Goal: Task Accomplishment & Management: Complete application form

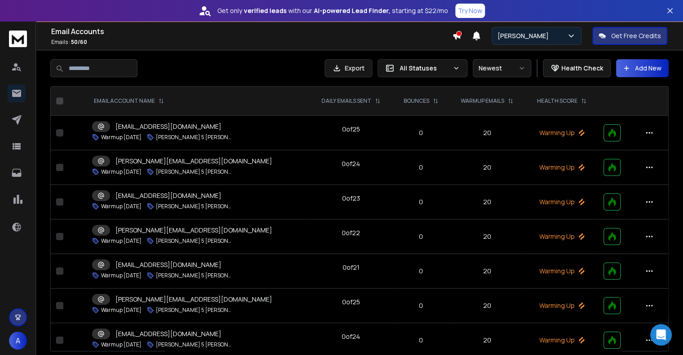
click at [508, 41] on button "Tom Culligan" at bounding box center [537, 36] width 90 height 18
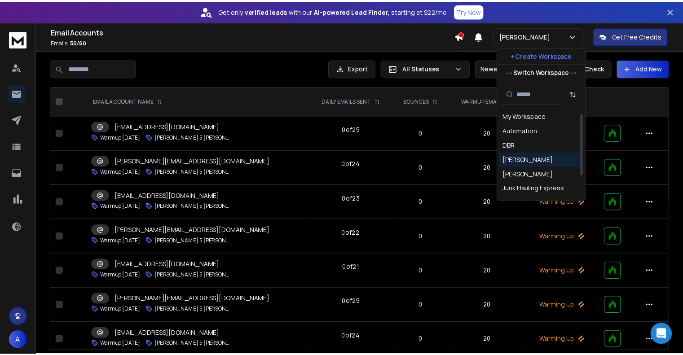
scroll to position [40, 0]
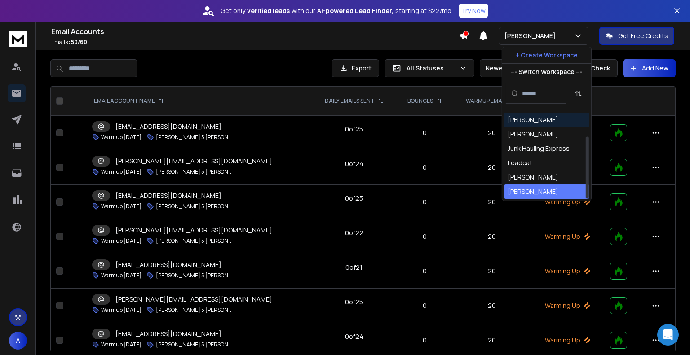
click at [523, 123] on div "[PERSON_NAME]" at bounding box center [532, 119] width 51 height 9
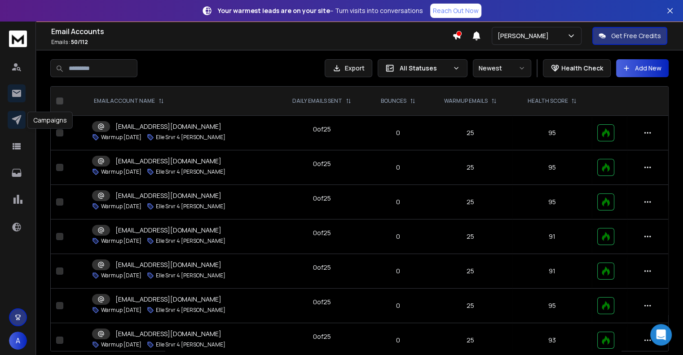
click at [13, 122] on icon at bounding box center [16, 119] width 11 height 11
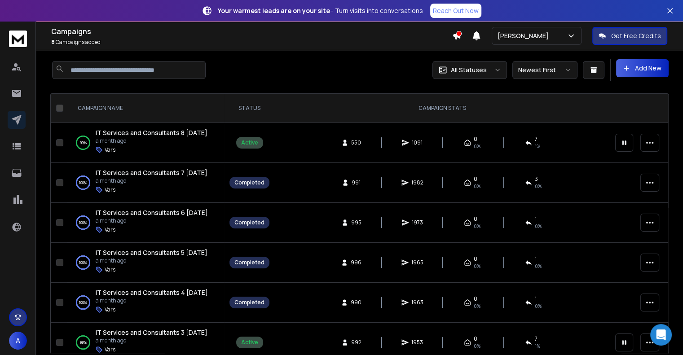
click at [624, 69] on icon at bounding box center [626, 68] width 6 height 6
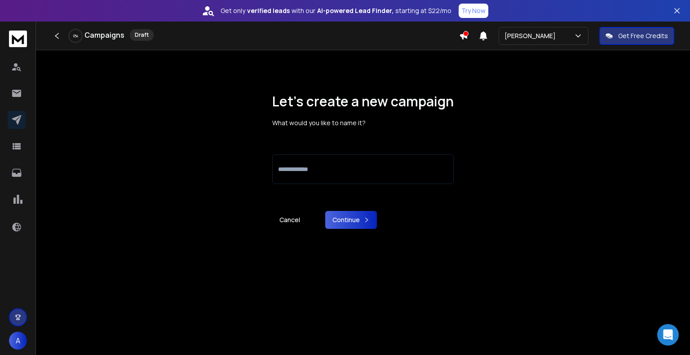
click at [299, 168] on input at bounding box center [362, 169] width 181 height 30
type input "**********"
click at [345, 225] on button "Continue" at bounding box center [351, 220] width 52 height 18
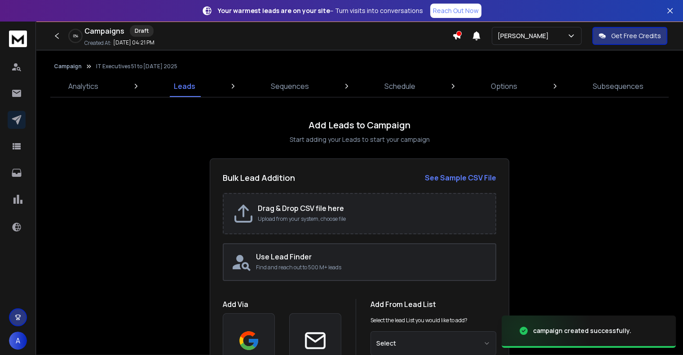
click at [307, 219] on p "Upload from your system, choose file" at bounding box center [372, 218] width 229 height 7
type input "**********"
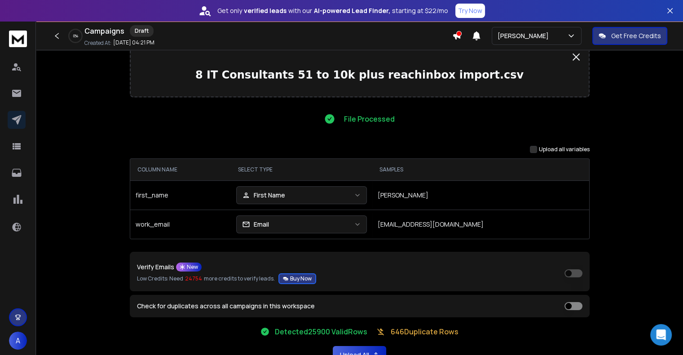
scroll to position [56, 0]
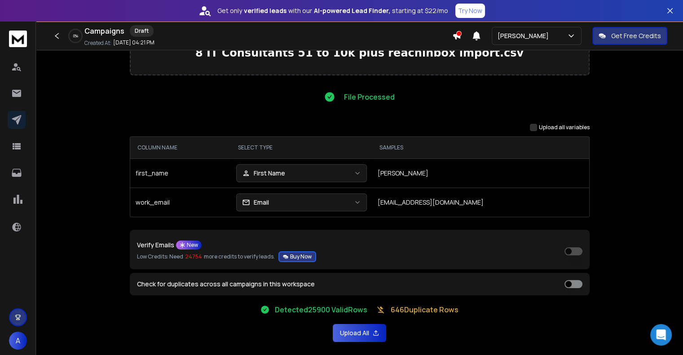
click at [363, 339] on button "Upload All" at bounding box center [359, 333] width 53 height 18
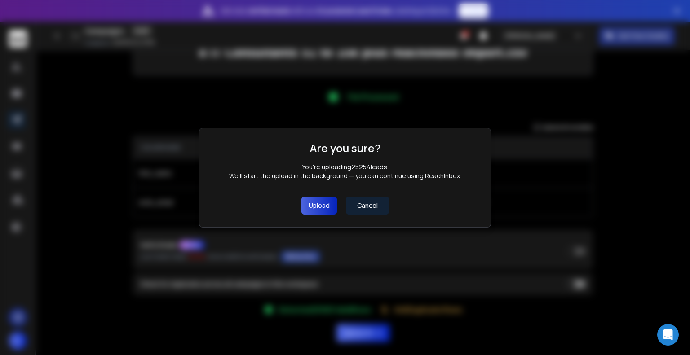
click at [312, 215] on div "Are you sure? You're uploading 25254 lead s . We'll start the upload in the bac…" at bounding box center [345, 178] width 292 height 100
click at [312, 211] on button "Upload" at bounding box center [318, 206] width 35 height 18
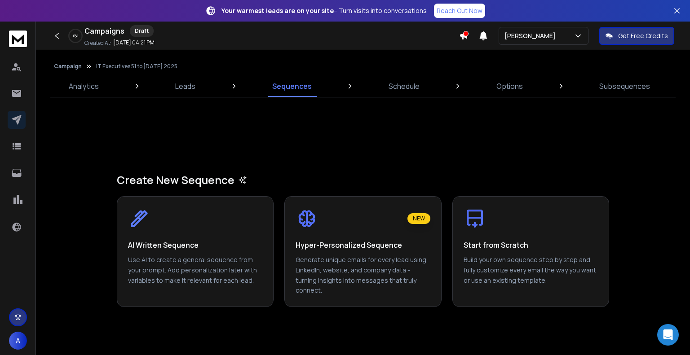
click at [524, 239] on div "Start from Scratch Build your own sequence step by step and fully customize eve…" at bounding box center [531, 252] width 156 height 110
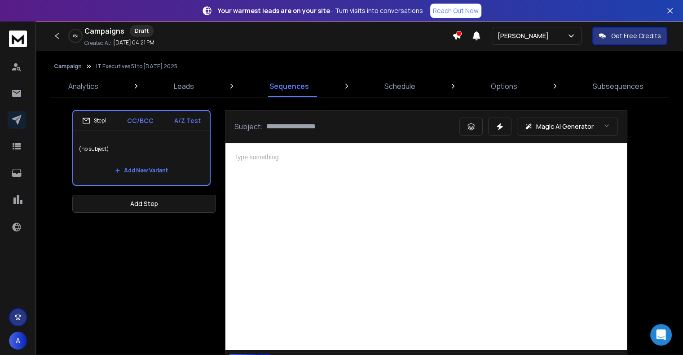
click at [289, 131] on div "Subject: Magic AI Generator" at bounding box center [425, 126] width 401 height 33
click at [289, 123] on input at bounding box center [358, 126] width 184 height 11
paste input "**********"
type input "**********"
click at [277, 174] on div at bounding box center [425, 246] width 401 height 207
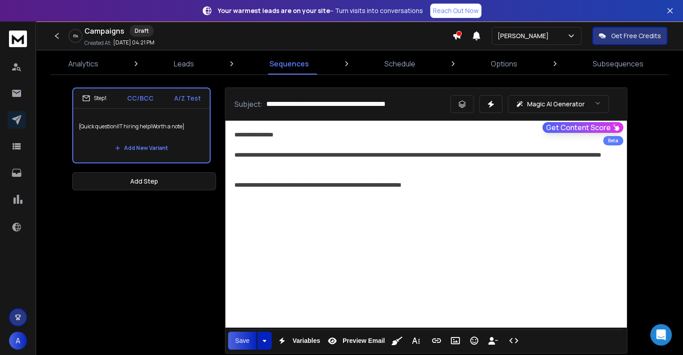
scroll to position [34, 0]
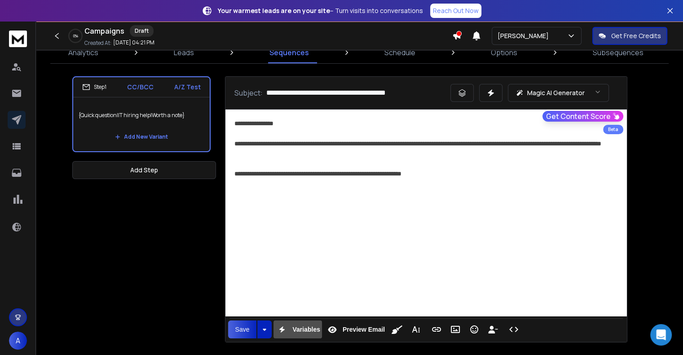
click at [298, 326] on span "Variables" at bounding box center [305, 330] width 31 height 8
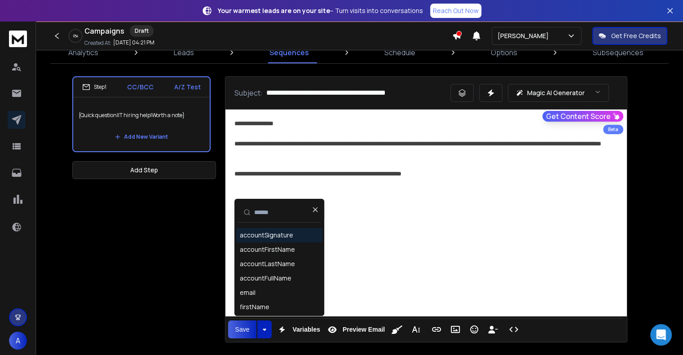
click at [268, 236] on div "accountSignature" at bounding box center [266, 235] width 53 height 9
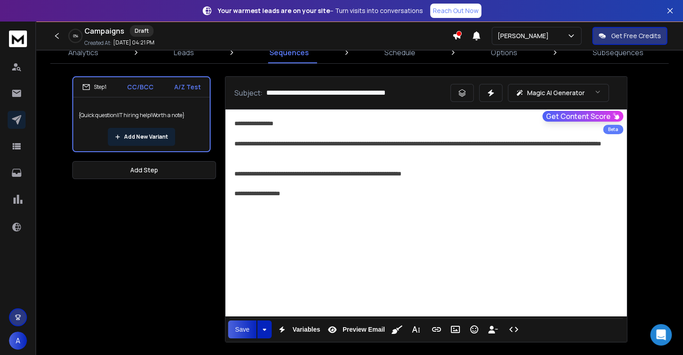
click at [137, 141] on button "Add New Variant" at bounding box center [141, 137] width 67 height 18
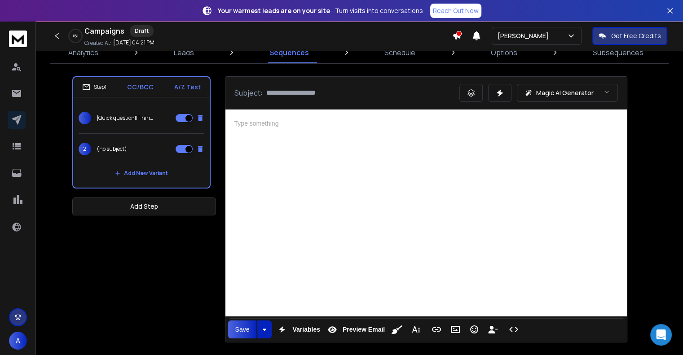
click at [271, 93] on input at bounding box center [358, 93] width 184 height 11
paste input "**********"
type input "**********"
click at [278, 160] on div at bounding box center [425, 213] width 401 height 207
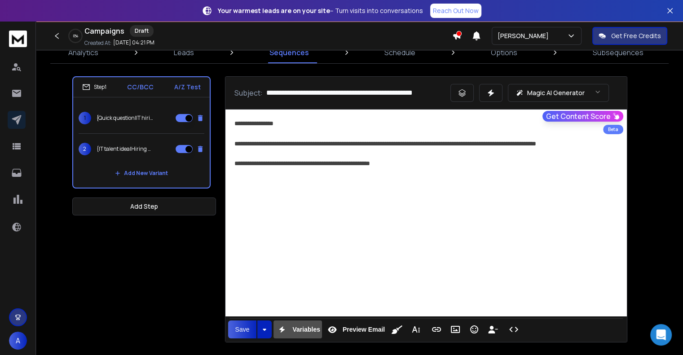
click at [297, 334] on div "Variables" at bounding box center [297, 329] width 48 height 14
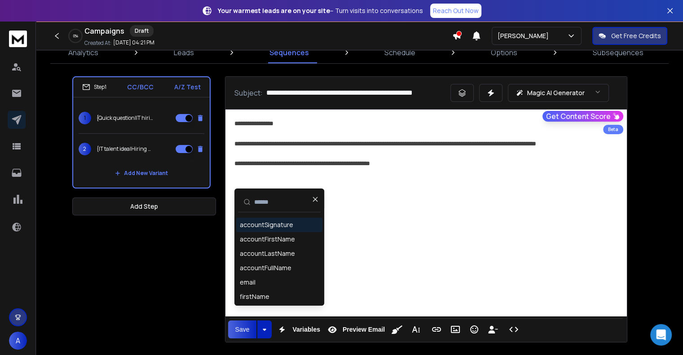
click at [282, 223] on div "accountSignature" at bounding box center [266, 224] width 53 height 9
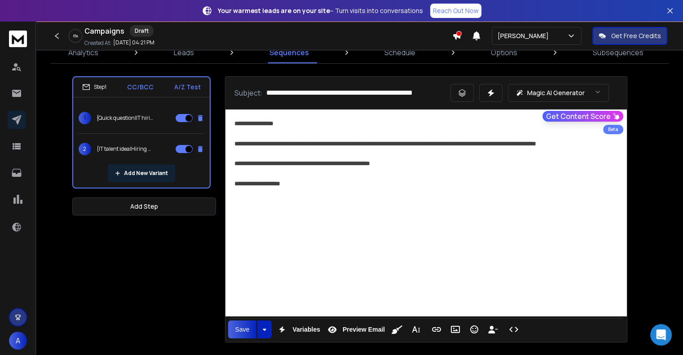
click at [168, 177] on button "Add New Variant" at bounding box center [141, 173] width 67 height 18
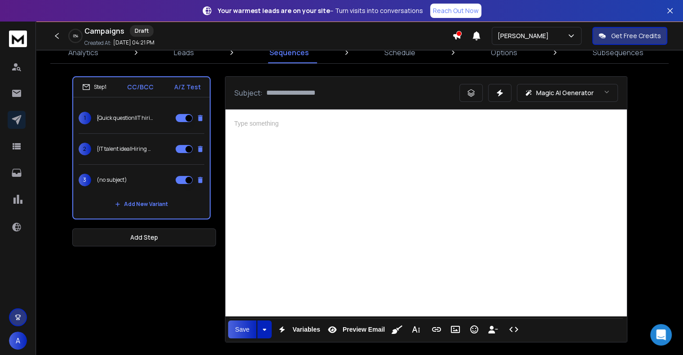
click at [277, 89] on input at bounding box center [358, 93] width 184 height 11
paste input "**********"
type input "**********"
click at [269, 176] on div at bounding box center [425, 213] width 401 height 207
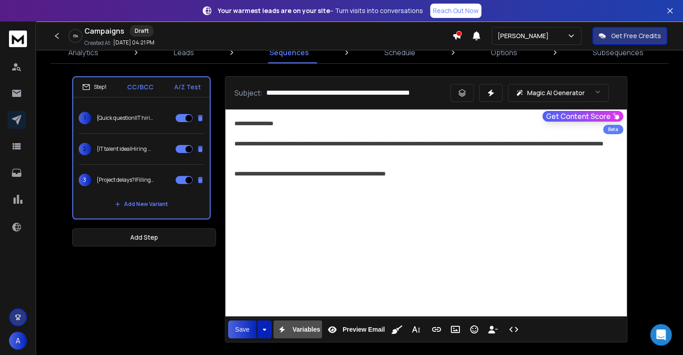
click at [303, 327] on span "Variables" at bounding box center [305, 330] width 31 height 8
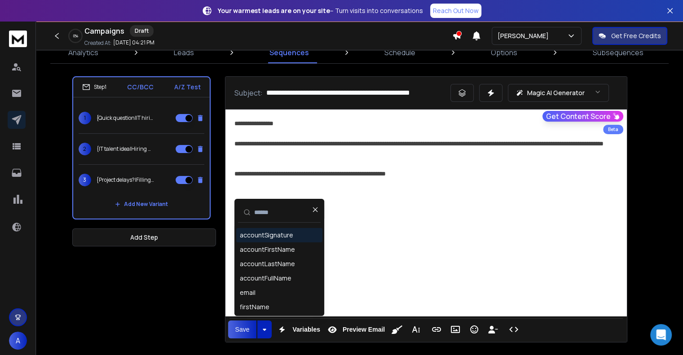
click at [264, 229] on div "accountSignature" at bounding box center [279, 235] width 86 height 14
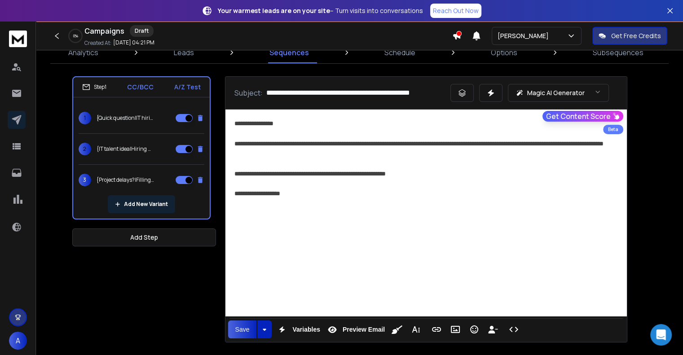
click at [131, 201] on button "Add New Variant" at bounding box center [141, 204] width 67 height 18
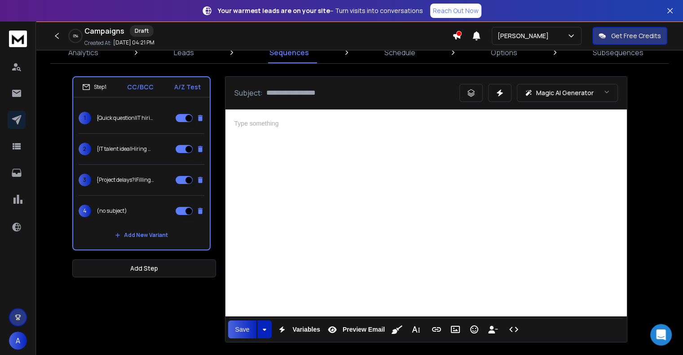
click at [259, 94] on p "Subject:" at bounding box center [248, 93] width 28 height 11
drag, startPoint x: 267, startPoint y: 95, endPoint x: 278, endPoint y: 91, distance: 11.5
click at [269, 95] on input at bounding box center [358, 93] width 184 height 11
paste input "**********"
type input "**********"
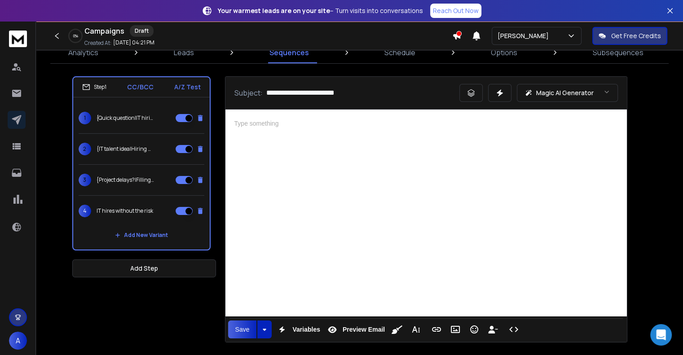
click at [280, 219] on div at bounding box center [425, 213] width 401 height 207
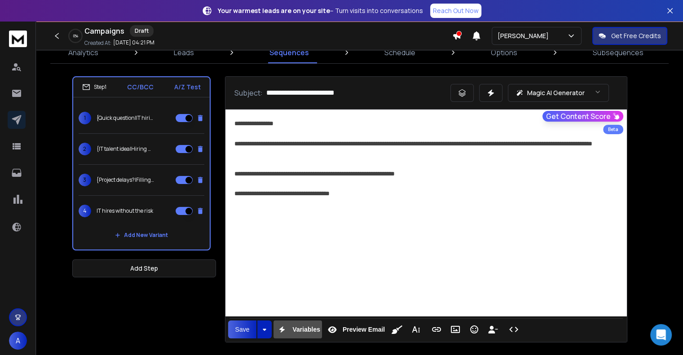
click at [305, 328] on span "Variables" at bounding box center [305, 330] width 31 height 8
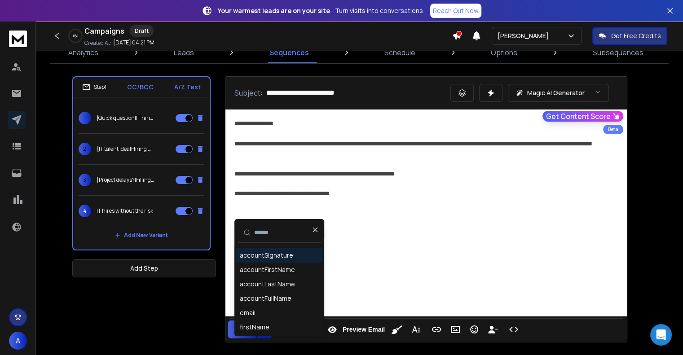
click at [280, 252] on div "accountSignature" at bounding box center [266, 255] width 53 height 9
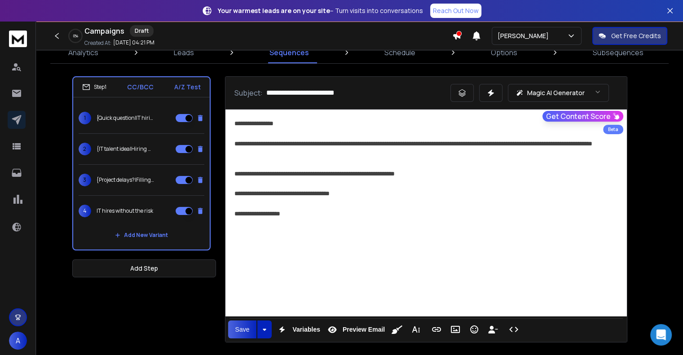
drag, startPoint x: 134, startPoint y: 234, endPoint x: 174, endPoint y: 271, distance: 54.7
click at [134, 234] on button "Add New Variant" at bounding box center [141, 235] width 67 height 18
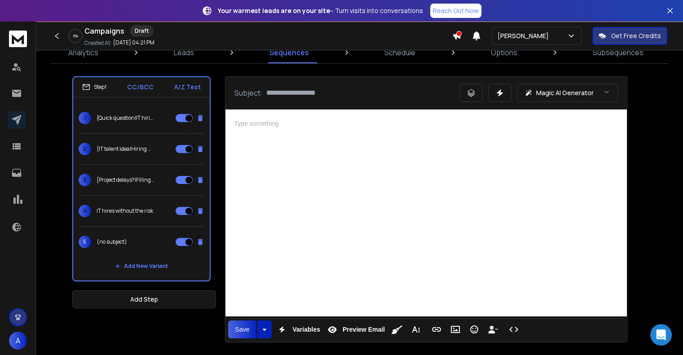
click at [283, 93] on input at bounding box center [358, 93] width 184 height 11
paste input "**********"
type input "**********"
click at [284, 140] on div at bounding box center [425, 213] width 401 height 207
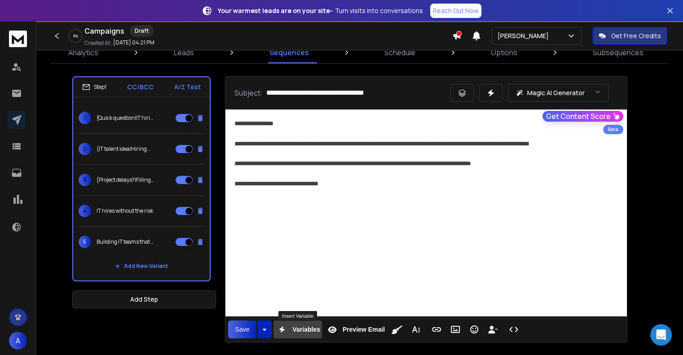
click at [300, 330] on span "Variables" at bounding box center [305, 330] width 31 height 8
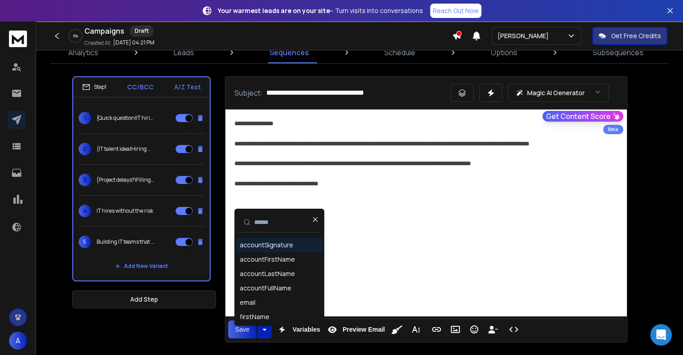
click at [270, 245] on div "accountSignature" at bounding box center [266, 245] width 53 height 9
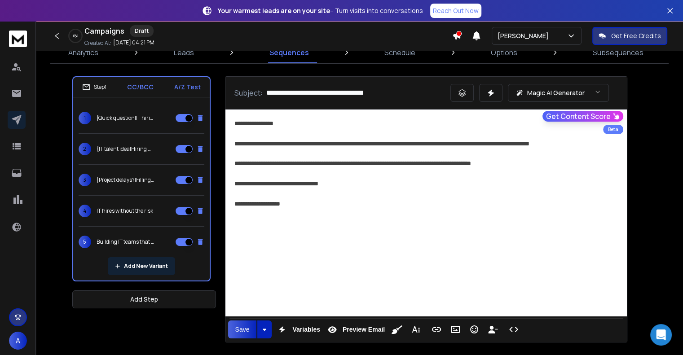
click at [132, 265] on button "Add New Variant" at bounding box center [141, 266] width 67 height 18
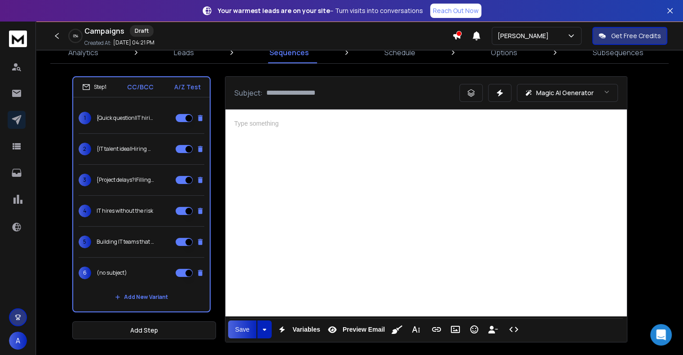
click at [291, 94] on input at bounding box center [358, 93] width 184 height 11
paste input "**********"
type input "**********"
click at [282, 163] on div at bounding box center [425, 213] width 401 height 207
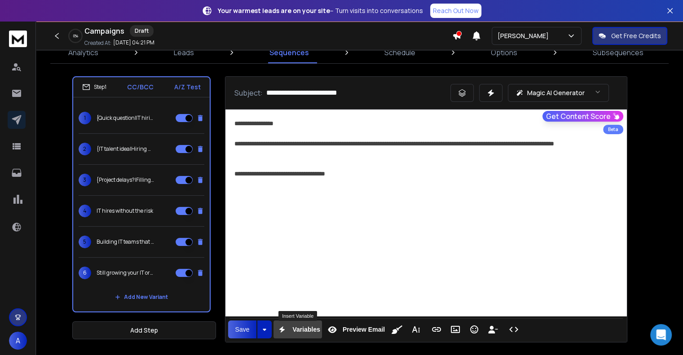
click at [308, 329] on span "Variables" at bounding box center [305, 330] width 31 height 8
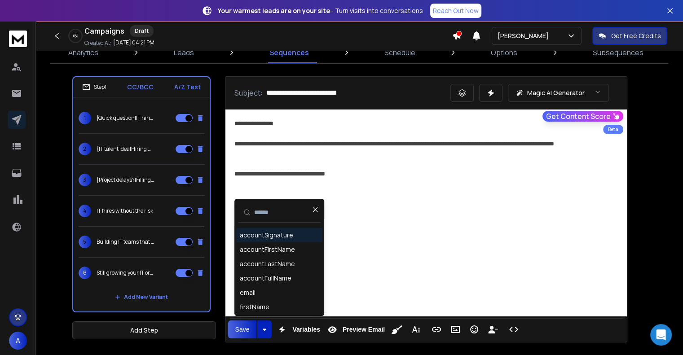
click at [275, 235] on div "accountSignature" at bounding box center [266, 235] width 53 height 9
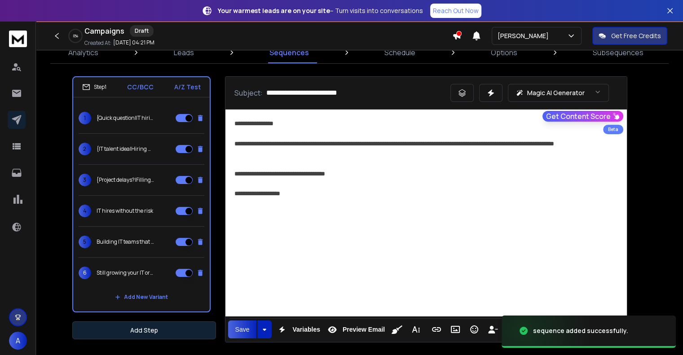
click at [139, 329] on button "Add Step" at bounding box center [144, 330] width 144 height 18
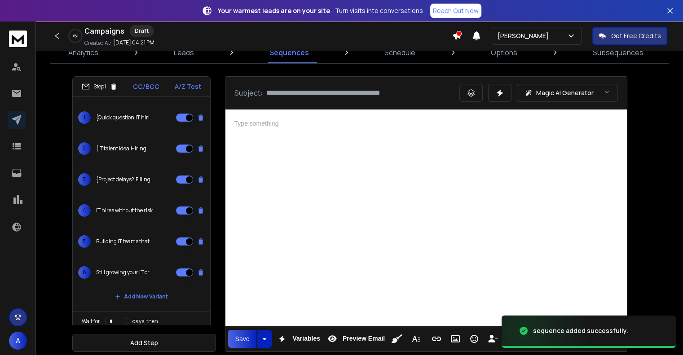
click at [120, 323] on input "*" at bounding box center [117, 321] width 22 height 9
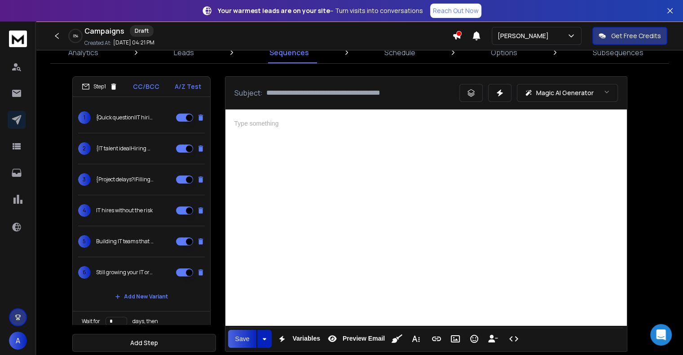
type input "**********"
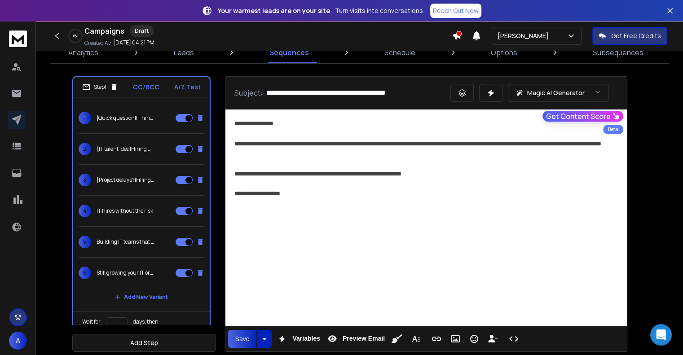
type input "*"
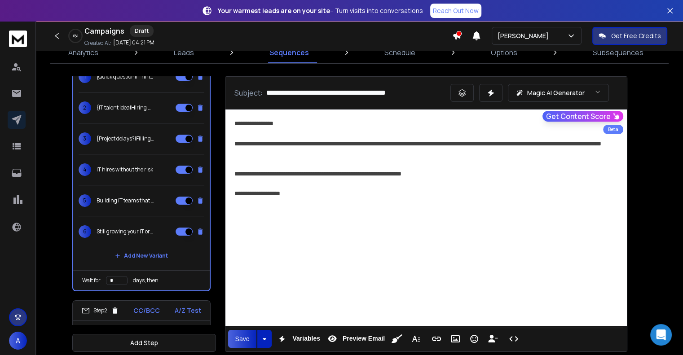
scroll to position [90, 0]
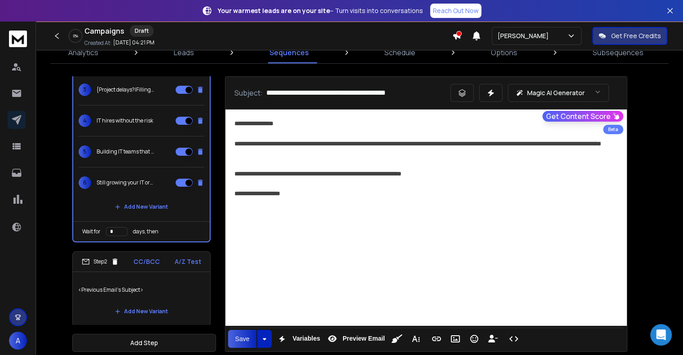
click at [163, 292] on p "<Previous Email's Subject>" at bounding box center [141, 289] width 127 height 25
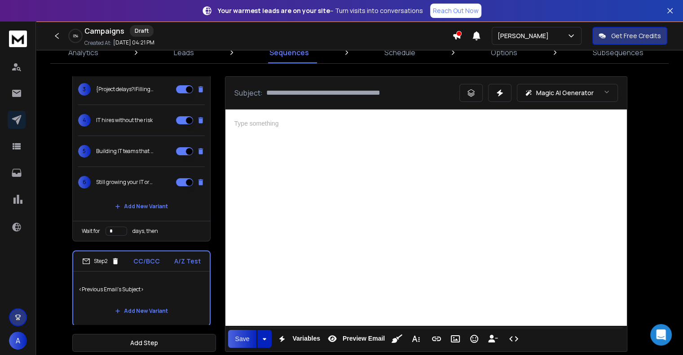
type input "*"
type input "**********"
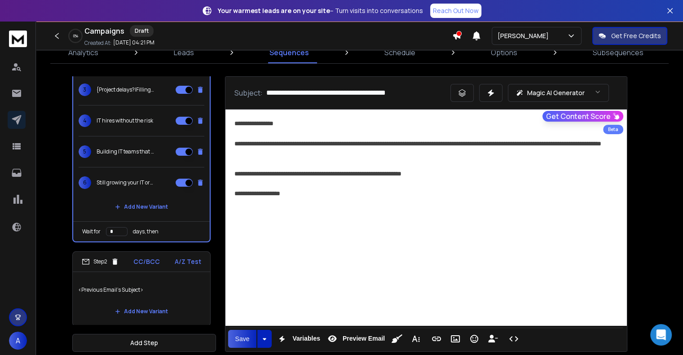
click at [136, 283] on p "<Previous Email's Subject>" at bounding box center [141, 289] width 127 height 25
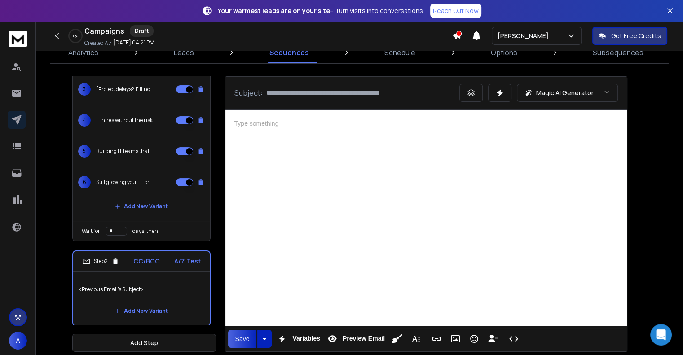
type input "**********"
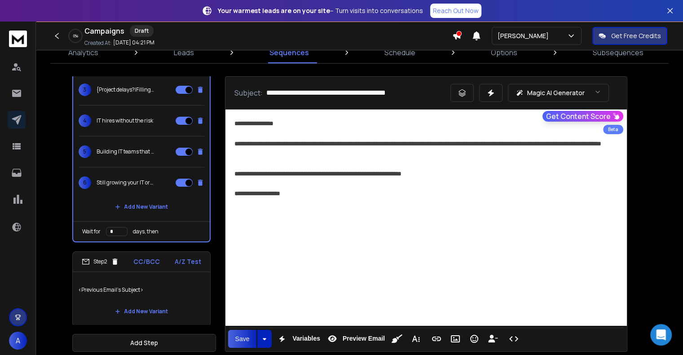
click at [146, 296] on p "<Previous Email's Subject>" at bounding box center [141, 289] width 127 height 25
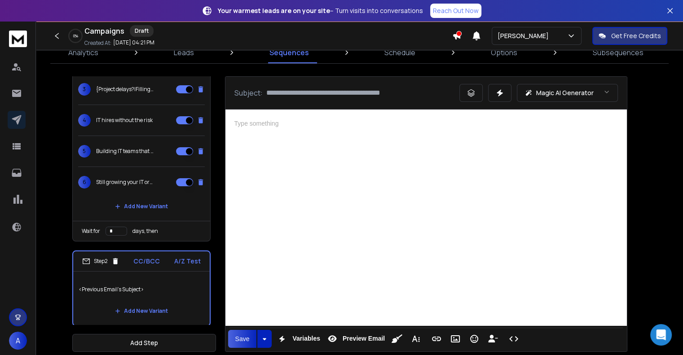
click at [277, 131] on div at bounding box center [425, 216] width 401 height 213
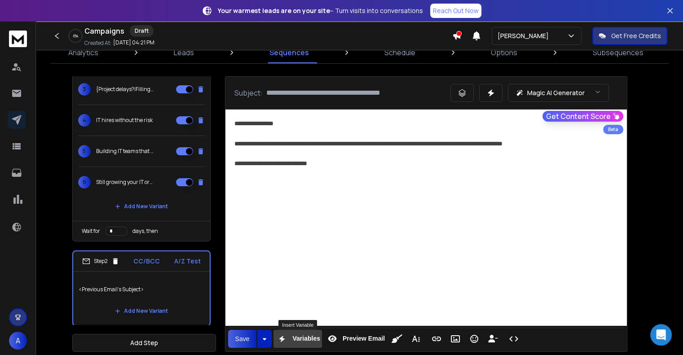
click at [292, 338] on span "Variables" at bounding box center [305, 339] width 31 height 8
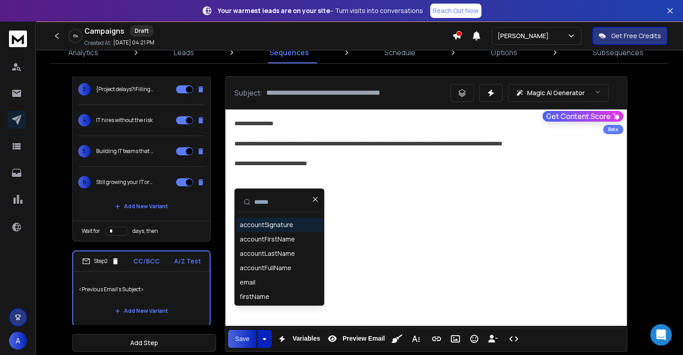
click at [274, 225] on div "accountSignature" at bounding box center [266, 224] width 53 height 9
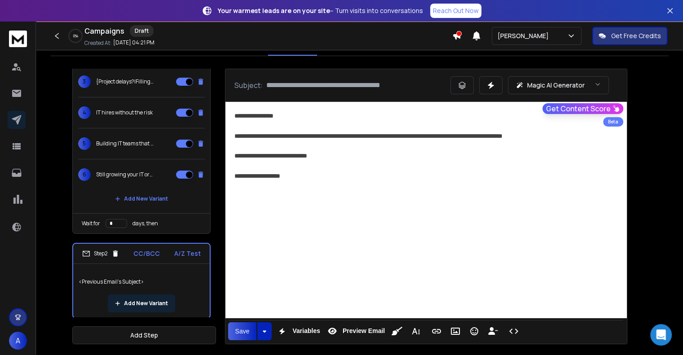
scroll to position [43, 0]
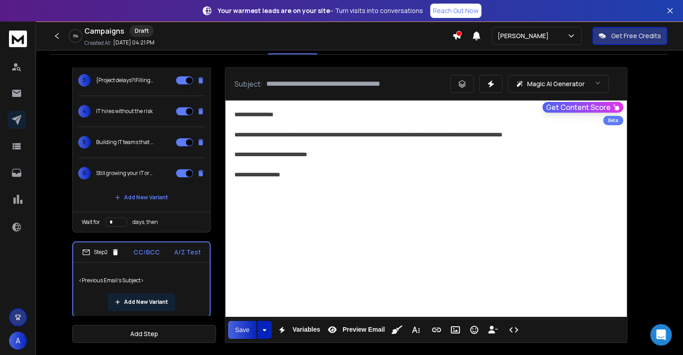
click at [160, 303] on button "Add New Variant" at bounding box center [141, 302] width 67 height 18
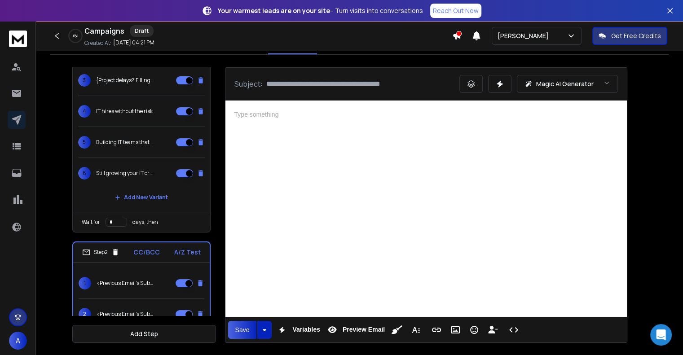
click at [288, 198] on div at bounding box center [425, 207] width 401 height 213
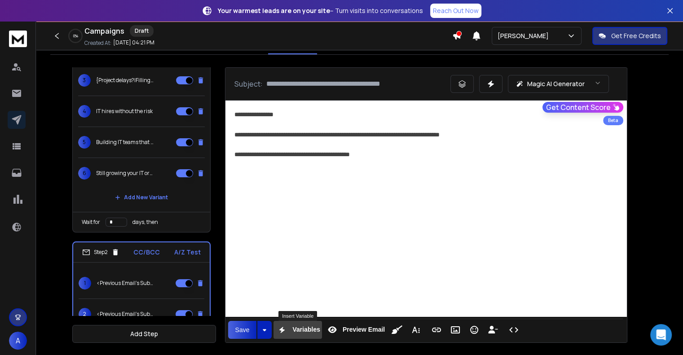
click at [303, 328] on span "Variables" at bounding box center [305, 330] width 31 height 8
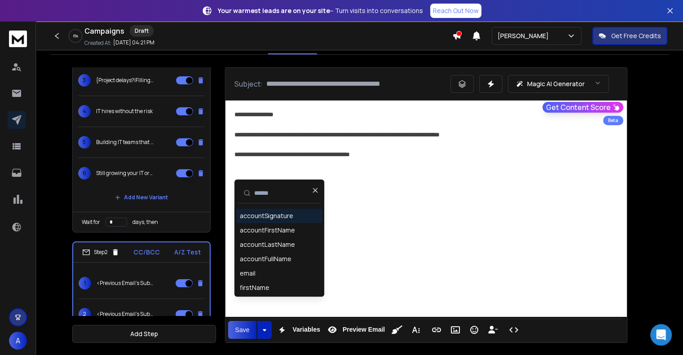
click at [265, 215] on div "accountSignature" at bounding box center [266, 215] width 53 height 9
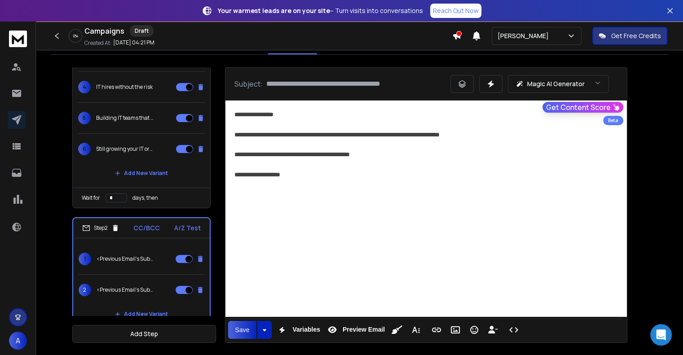
scroll to position [127, 0]
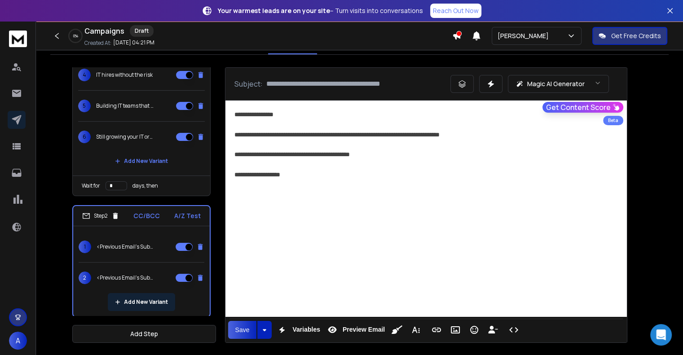
click at [148, 303] on button "Add New Variant" at bounding box center [141, 302] width 67 height 18
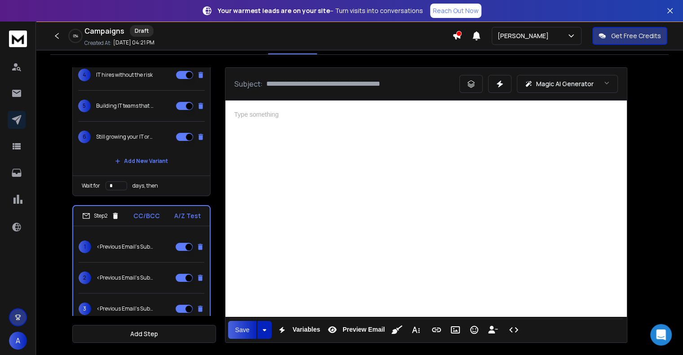
click at [268, 163] on div at bounding box center [425, 207] width 401 height 213
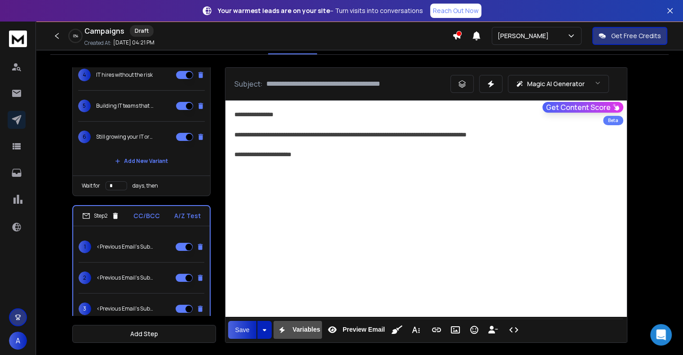
click at [305, 334] on div "Variables" at bounding box center [297, 330] width 48 height 14
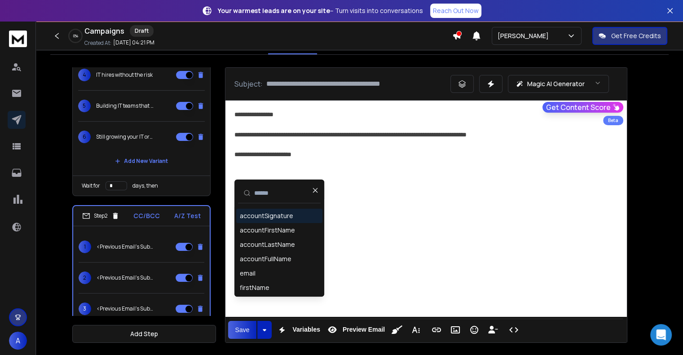
click at [269, 220] on div "accountSignature" at bounding box center [279, 216] width 86 height 14
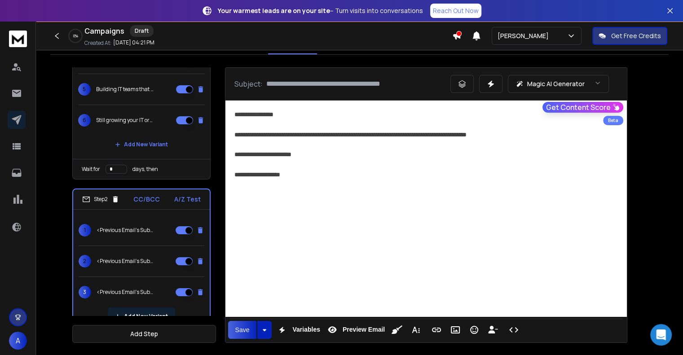
scroll to position [158, 0]
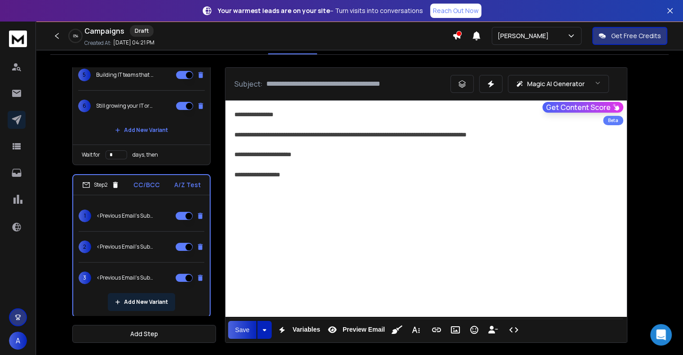
click at [139, 299] on button "Add New Variant" at bounding box center [141, 302] width 67 height 18
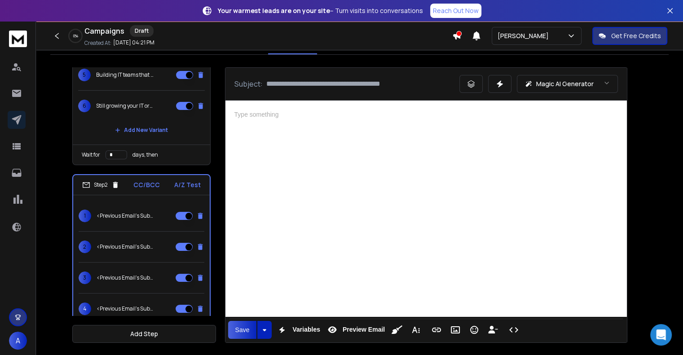
click at [266, 182] on div at bounding box center [425, 207] width 401 height 213
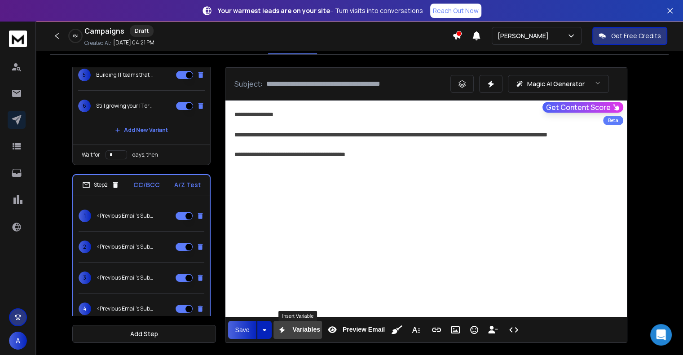
click at [294, 330] on span "Variables" at bounding box center [305, 330] width 31 height 8
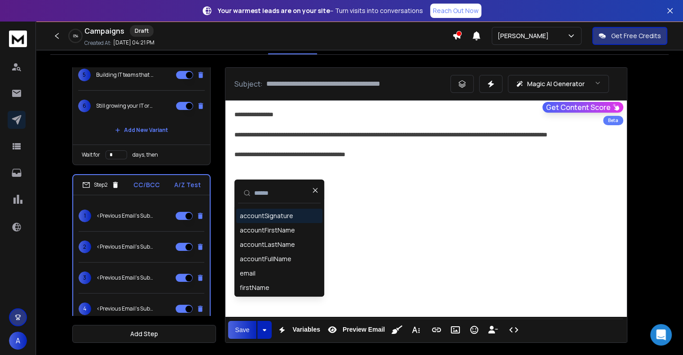
click at [267, 220] on div "accountSignature" at bounding box center [279, 216] width 86 height 14
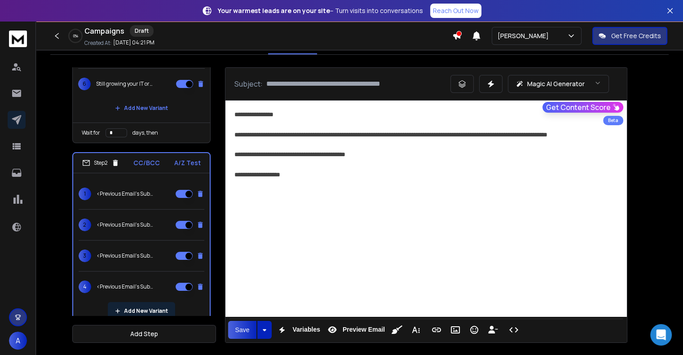
scroll to position [189, 0]
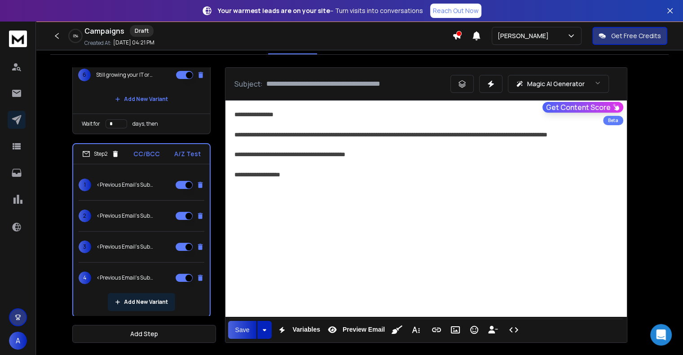
click at [149, 307] on button "Add New Variant" at bounding box center [141, 302] width 67 height 18
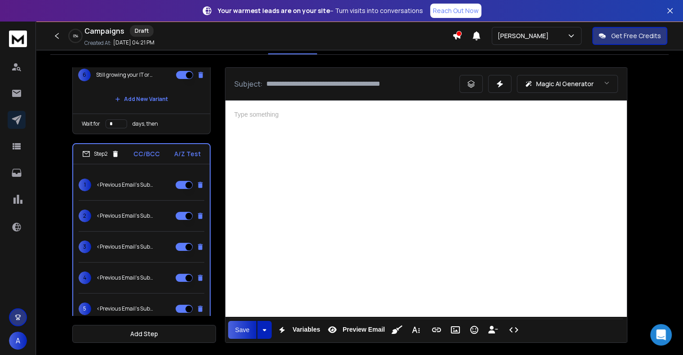
click at [291, 177] on div at bounding box center [425, 207] width 401 height 213
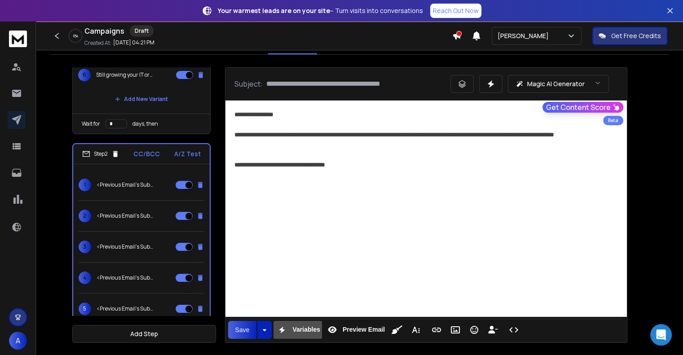
click at [296, 330] on span "Variables" at bounding box center [305, 330] width 31 height 8
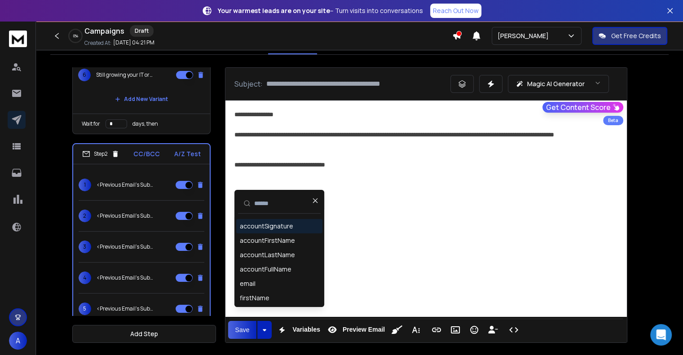
click at [273, 231] on div "accountSignature" at bounding box center [279, 226] width 86 height 14
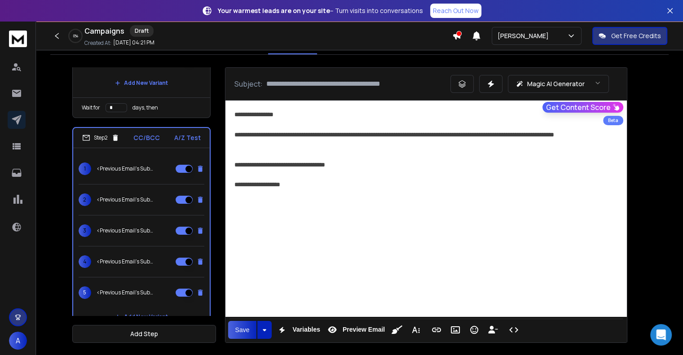
scroll to position [219, 0]
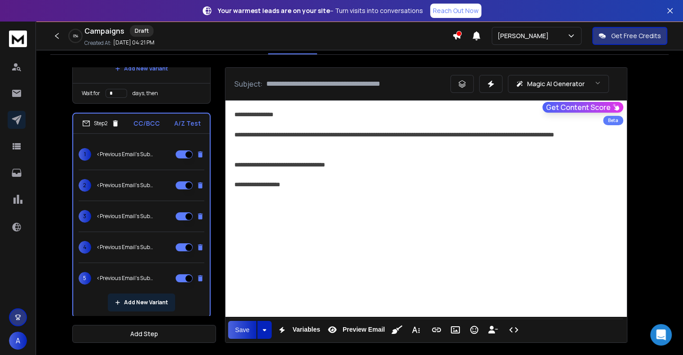
click at [141, 309] on button "Add New Variant" at bounding box center [141, 303] width 67 height 18
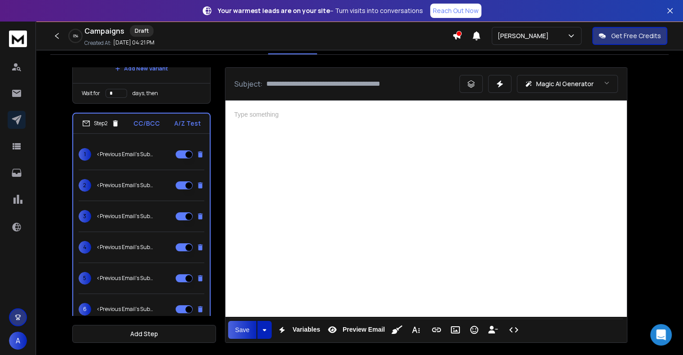
click at [287, 202] on div at bounding box center [425, 207] width 401 height 213
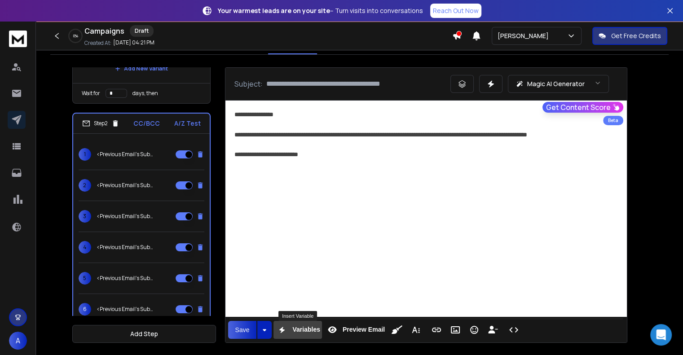
click at [289, 330] on div "Variables" at bounding box center [297, 330] width 48 height 14
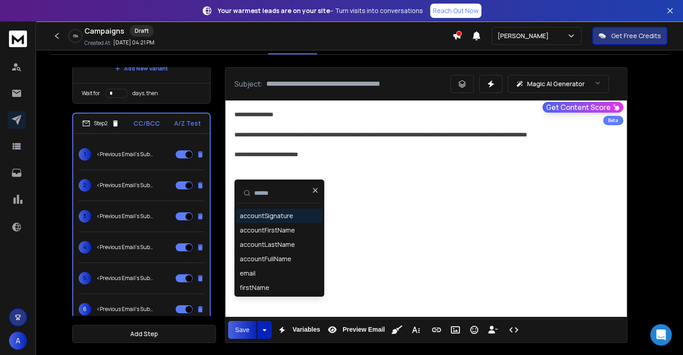
click at [257, 219] on div "accountSignature" at bounding box center [266, 215] width 53 height 9
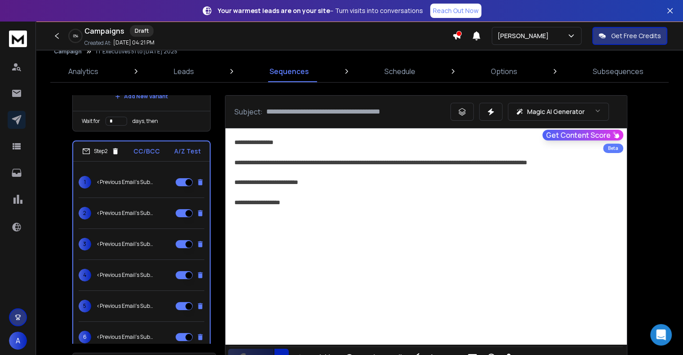
scroll to position [0, 0]
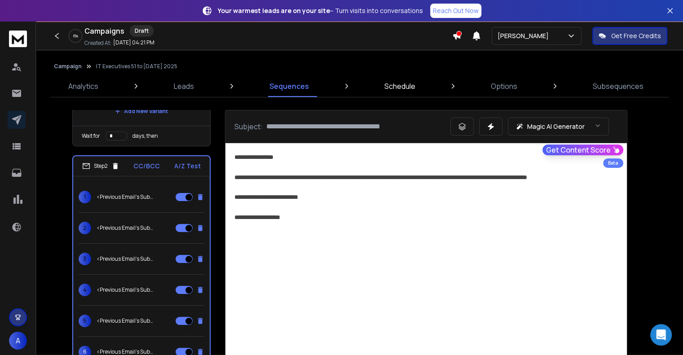
click at [400, 86] on p "Schedule" at bounding box center [399, 86] width 31 height 11
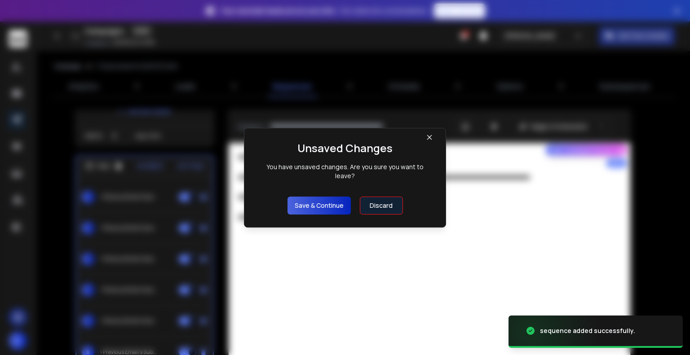
click at [323, 199] on button "Save & Continue" at bounding box center [318, 206] width 63 height 18
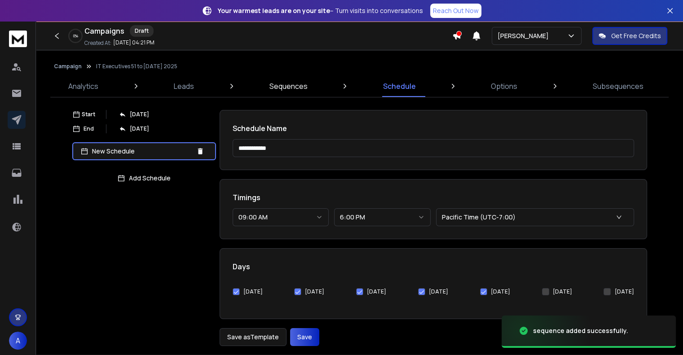
click at [309, 83] on link "Sequences" at bounding box center [288, 86] width 49 height 22
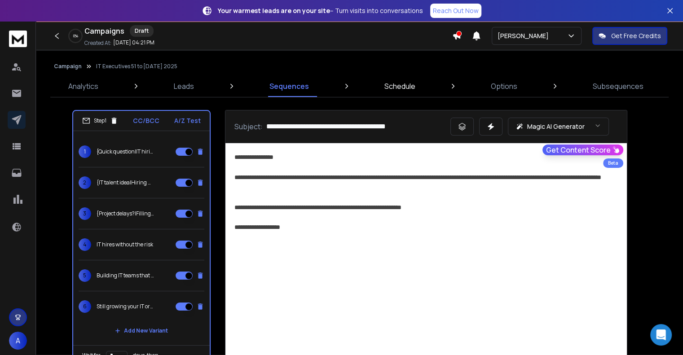
click at [399, 88] on p "Schedule" at bounding box center [399, 86] width 31 height 11
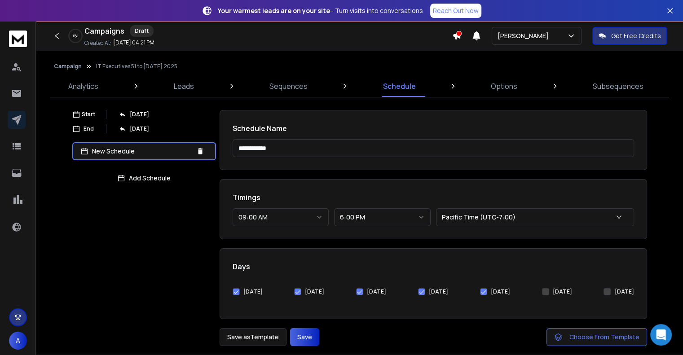
click at [310, 216] on button "09:00 AM" at bounding box center [281, 217] width 97 height 18
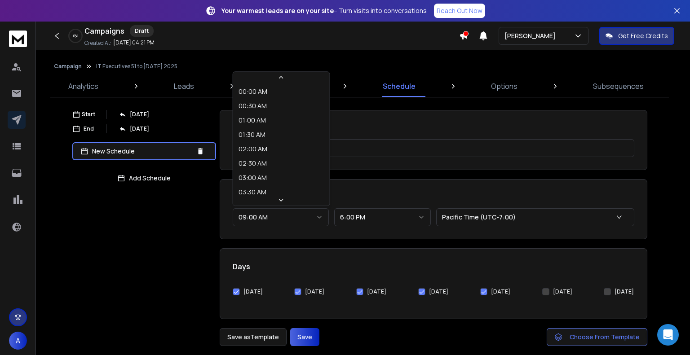
scroll to position [162, 0]
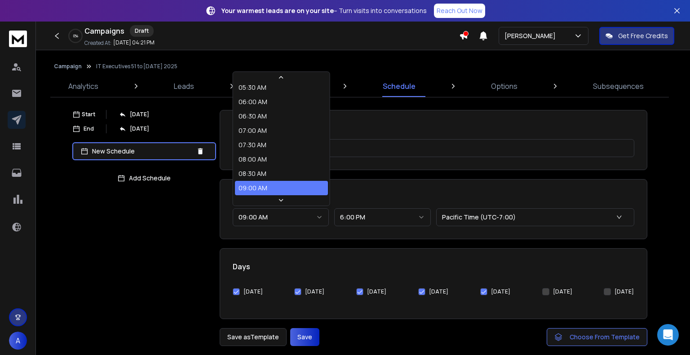
click at [358, 215] on button "6:00 PM" at bounding box center [382, 217] width 97 height 18
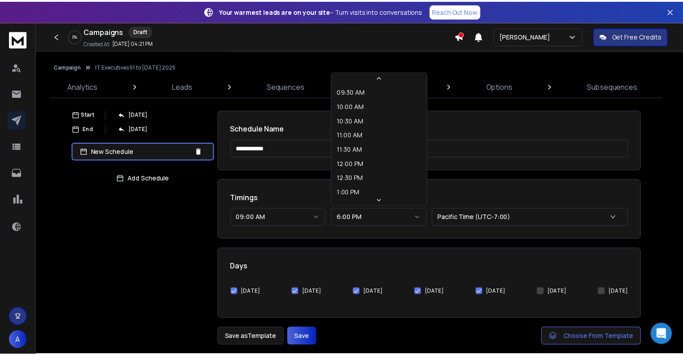
scroll to position [148, 0]
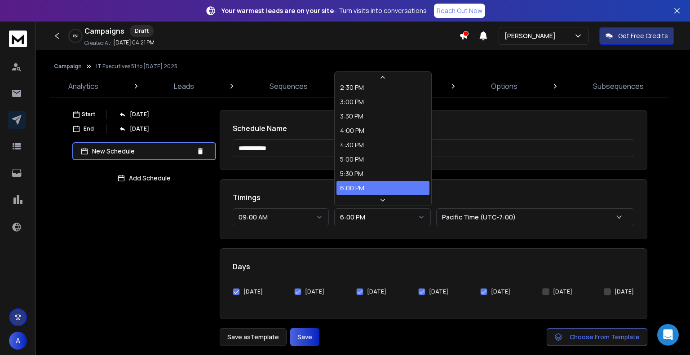
select select "********"
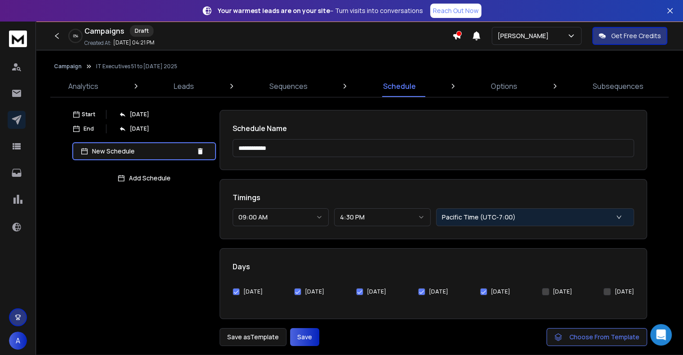
click at [446, 215] on p "Pacific Time (UTC-7:00)" at bounding box center [480, 217] width 77 height 9
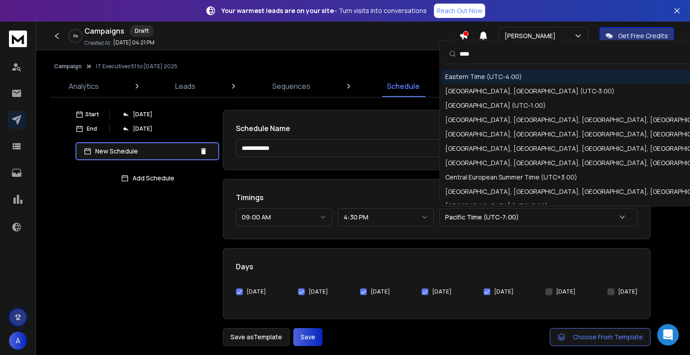
type input "****"
click at [462, 75] on div "Eastern Time (UTC-4:00)" at bounding box center [483, 76] width 77 height 9
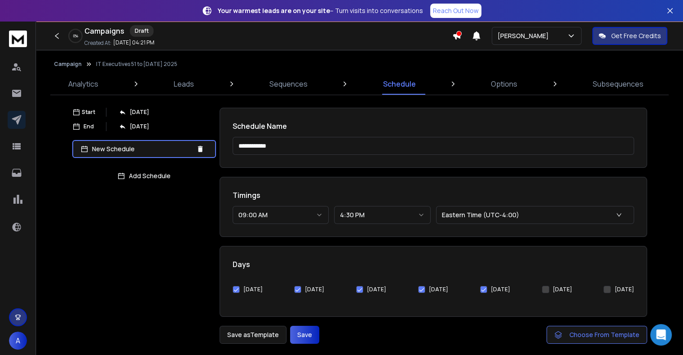
scroll to position [3, 0]
click at [307, 334] on button "Save" at bounding box center [304, 334] width 29 height 18
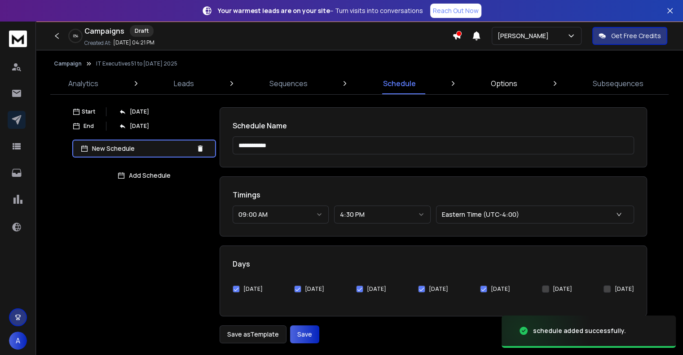
click at [503, 86] on p "Options" at bounding box center [504, 83] width 26 height 11
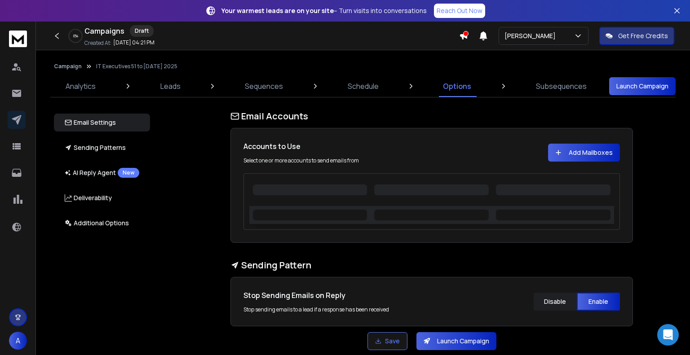
click at [556, 151] on icon "button" at bounding box center [558, 153] width 6 height 6
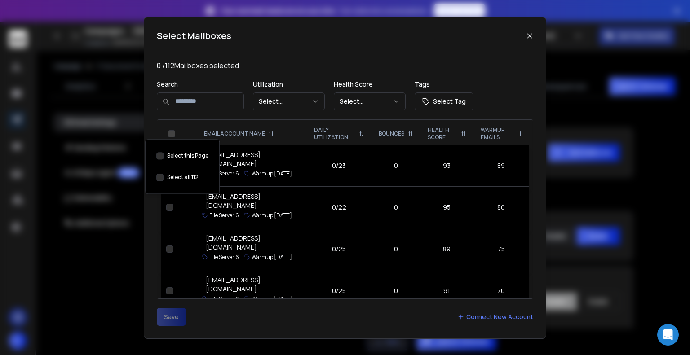
click at [171, 135] on button "Select this Page" at bounding box center [171, 133] width 7 height 7
click at [161, 173] on div "Select all 112" at bounding box center [182, 177] width 52 height 18
click at [160, 178] on button "Select this Page" at bounding box center [159, 177] width 7 height 7
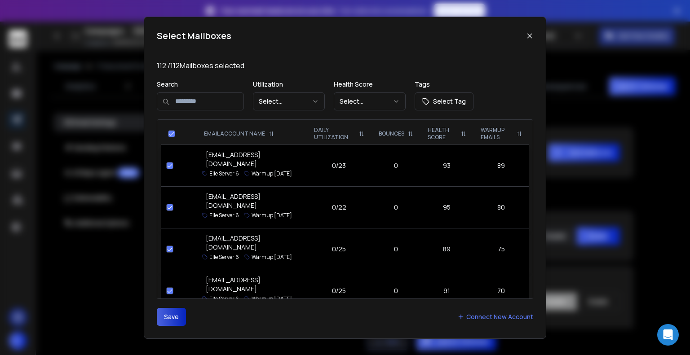
click at [171, 324] on button "Save" at bounding box center [171, 317] width 29 height 18
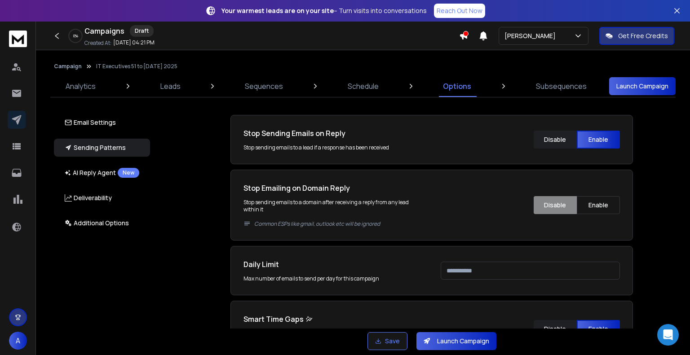
scroll to position [314, 0]
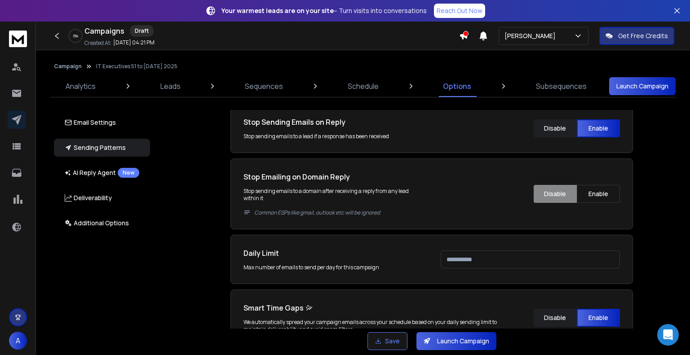
drag, startPoint x: 470, startPoint y: 262, endPoint x: 429, endPoint y: 262, distance: 41.3
click at [429, 262] on div "Daily Limit Max number of emails to send per day for this campaign ***" at bounding box center [431, 259] width 376 height 23
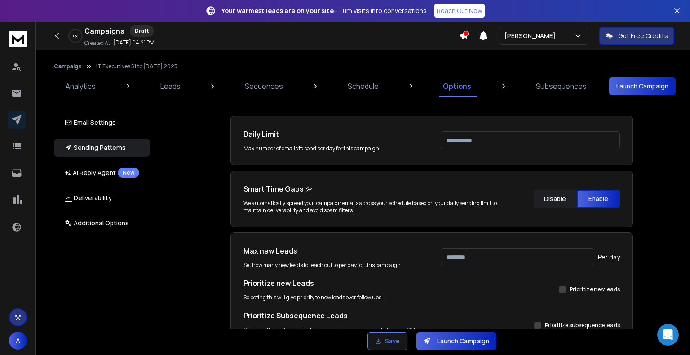
scroll to position [449, 0]
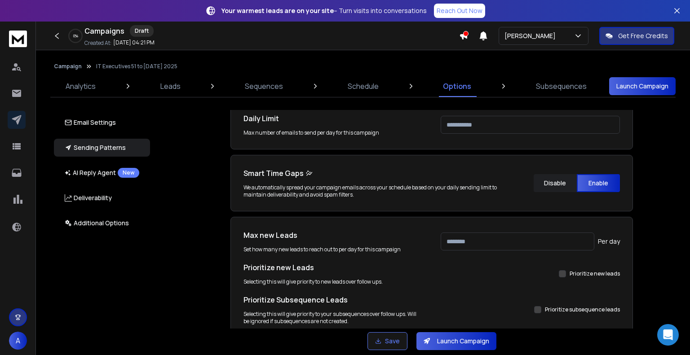
type input "****"
drag, startPoint x: 460, startPoint y: 238, endPoint x: 416, endPoint y: 238, distance: 44.0
click at [416, 238] on div "Max new Leads Set how many new leads to reach out to per day for this campaign …" at bounding box center [431, 241] width 376 height 23
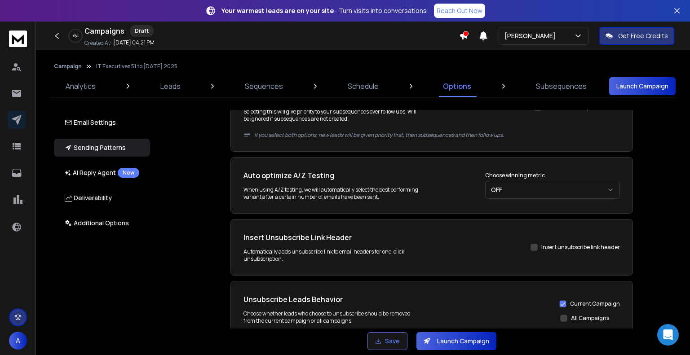
scroll to position [673, 0]
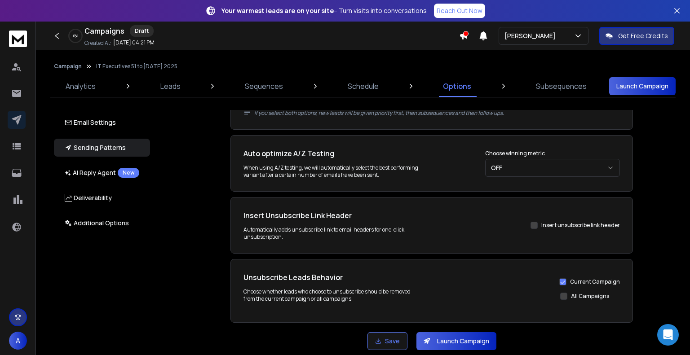
type input "****"
click at [504, 163] on button "OFF" at bounding box center [552, 168] width 135 height 18
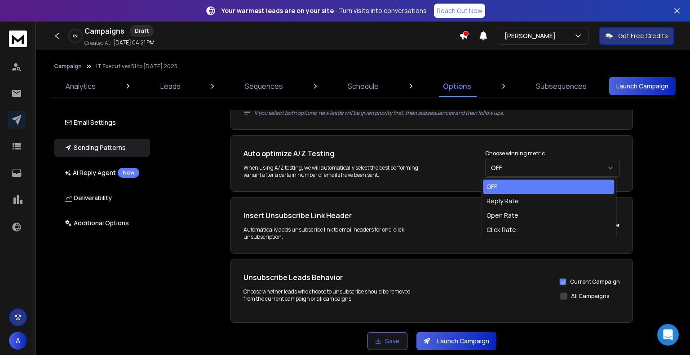
select select "**********"
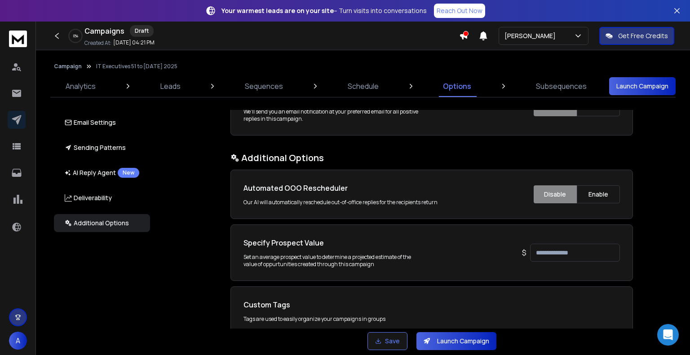
scroll to position [1571, 0]
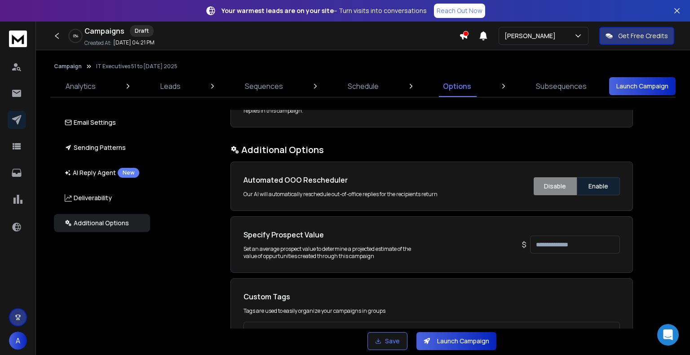
click at [601, 181] on button "Enable" at bounding box center [597, 186] width 43 height 18
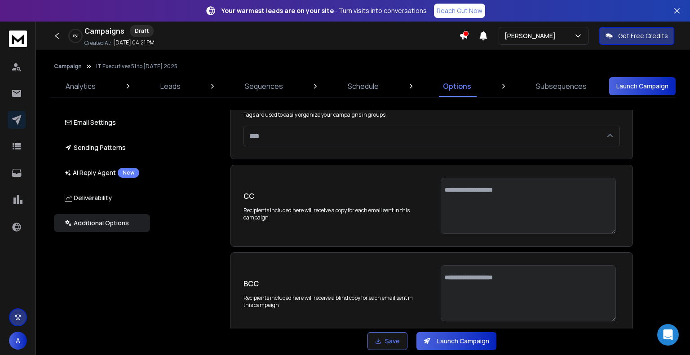
scroll to position [1859, 0]
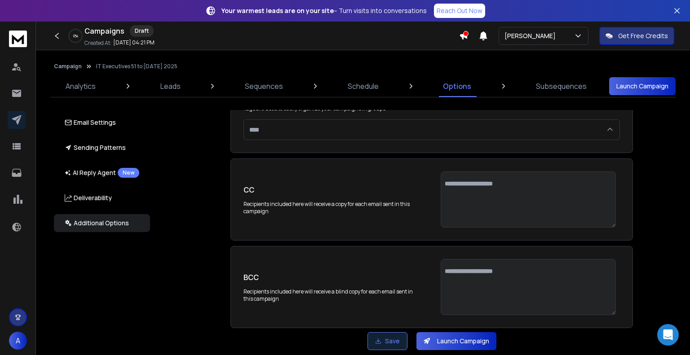
click at [390, 344] on button "Save" at bounding box center [387, 341] width 40 height 18
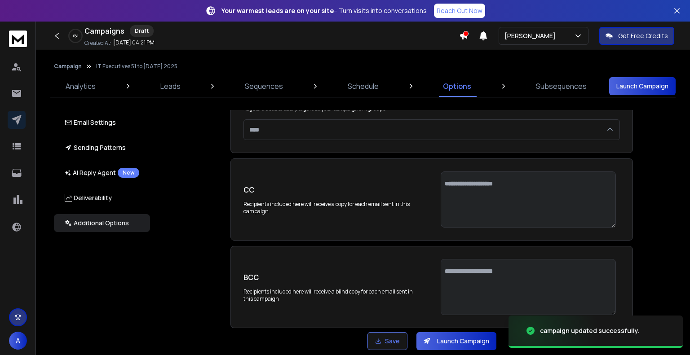
click at [466, 343] on button "Launch Campaign" at bounding box center [456, 341] width 80 height 18
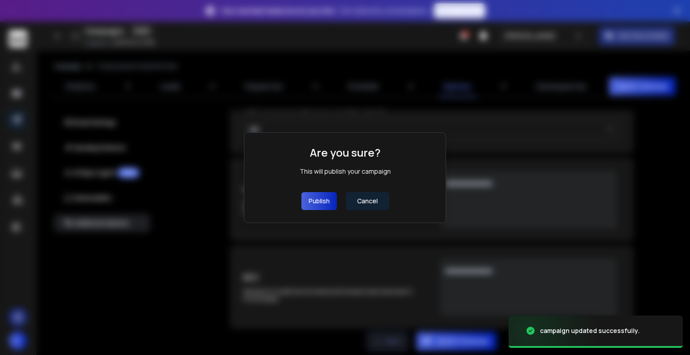
click at [325, 208] on button "Publish" at bounding box center [318, 201] width 35 height 18
